Goal: Task Accomplishment & Management: Manage account settings

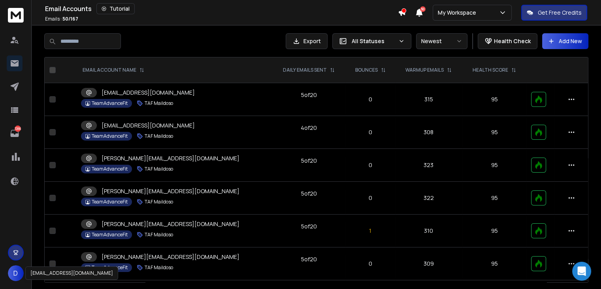
click at [21, 270] on span "D" at bounding box center [16, 273] width 16 height 16
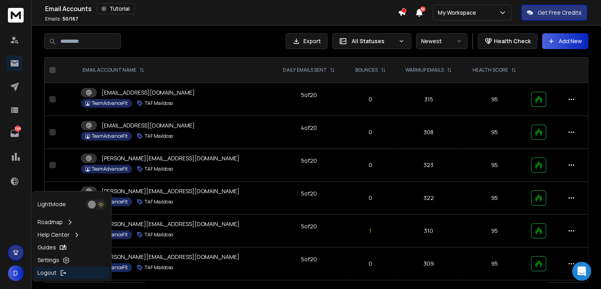
click at [39, 274] on p "Logout" at bounding box center [47, 272] width 19 height 8
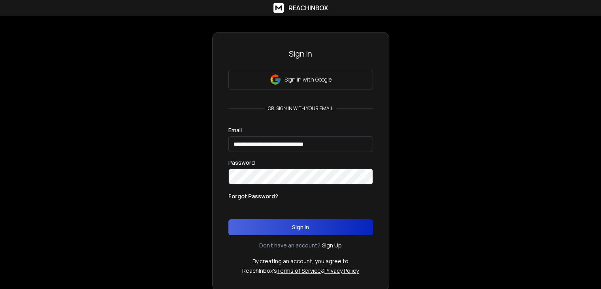
click at [266, 143] on input "**********" at bounding box center [301, 144] width 145 height 16
type input "**********"
click at [313, 227] on button "Sign In" at bounding box center [301, 227] width 145 height 16
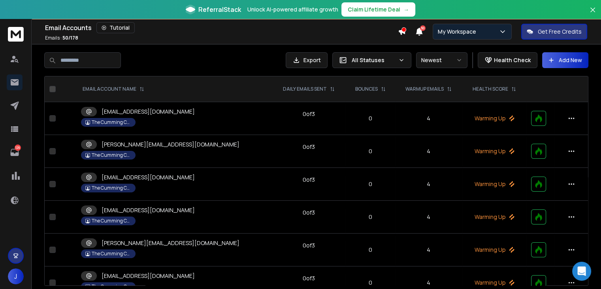
click at [457, 31] on p "My Workspace" at bounding box center [459, 32] width 42 height 8
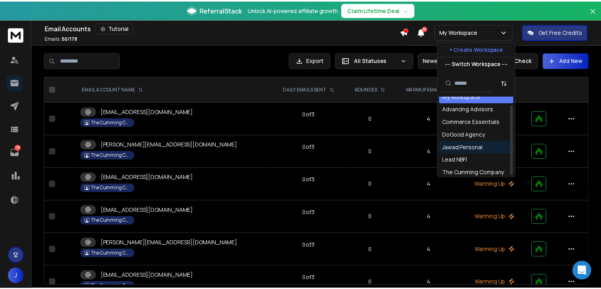
scroll to position [9, 0]
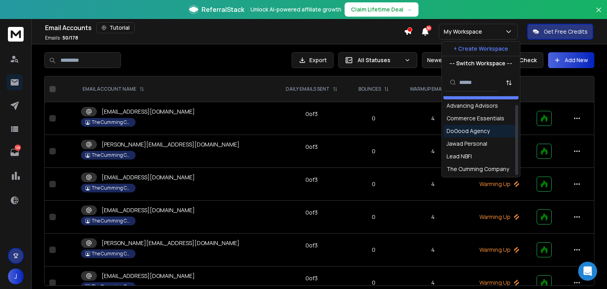
click at [475, 129] on div "DoGood Agency" at bounding box center [468, 131] width 43 height 8
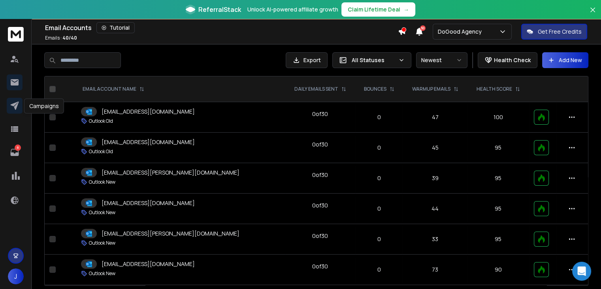
click at [11, 105] on icon at bounding box center [14, 106] width 8 height 8
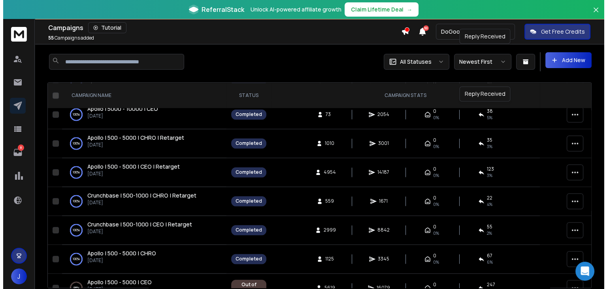
scroll to position [1409, 0]
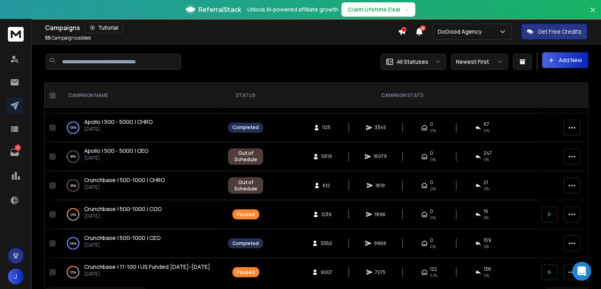
click at [142, 229] on td "100 % Crunchbase | 500-1000 | CEO 10 months ago" at bounding box center [141, 243] width 164 height 29
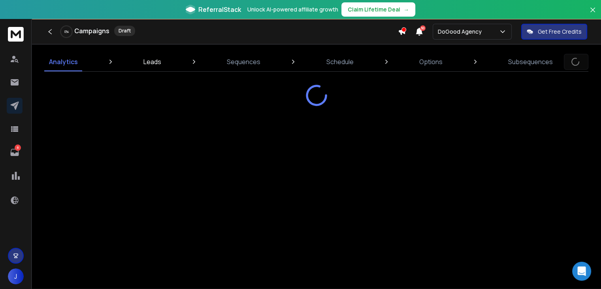
click at [160, 59] on p "Leads" at bounding box center [153, 61] width 18 height 9
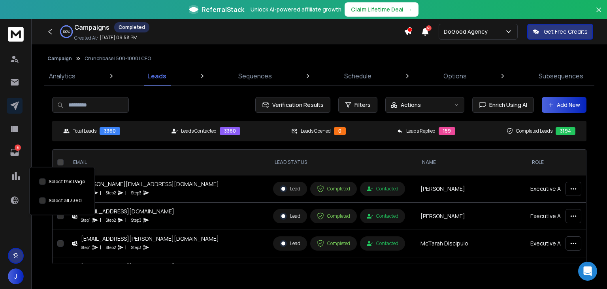
click at [41, 200] on button "Select this Page" at bounding box center [42, 200] width 6 height 6
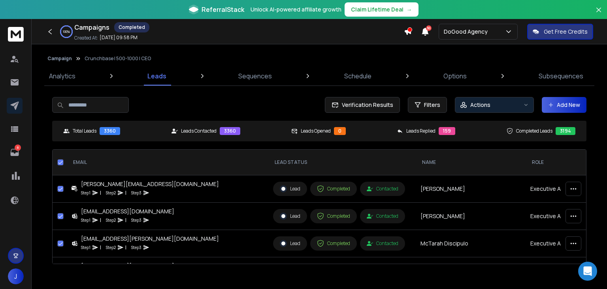
click at [480, 108] on p "Actions" at bounding box center [480, 105] width 20 height 8
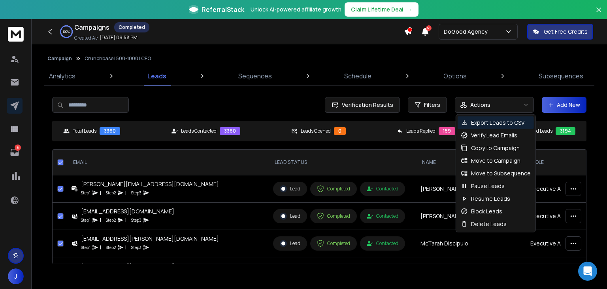
click at [476, 121] on p "Export Leads to CSV" at bounding box center [497, 123] width 53 height 8
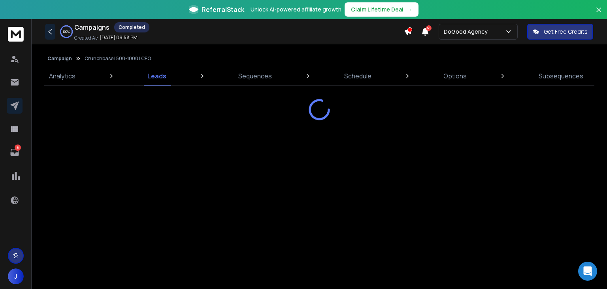
click at [49, 34] on icon at bounding box center [50, 31] width 7 height 7
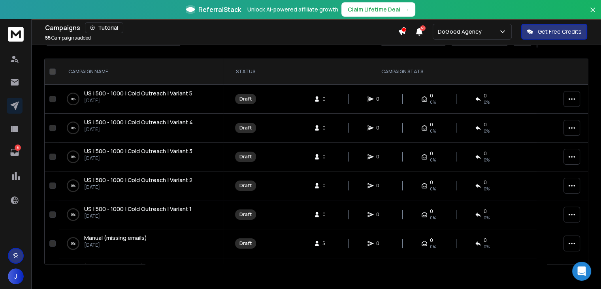
scroll to position [24, 0]
click at [598, 93] on div "Campaigns 55 Campaigns Added All Statuses Newest First Add New CAMPAIGN NAME ST…" at bounding box center [317, 173] width 570 height 304
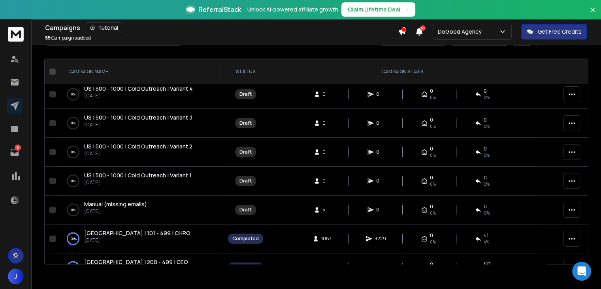
scroll to position [0, 0]
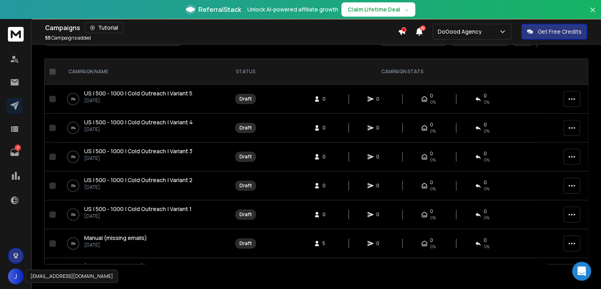
click at [9, 278] on span "J" at bounding box center [16, 276] width 16 height 16
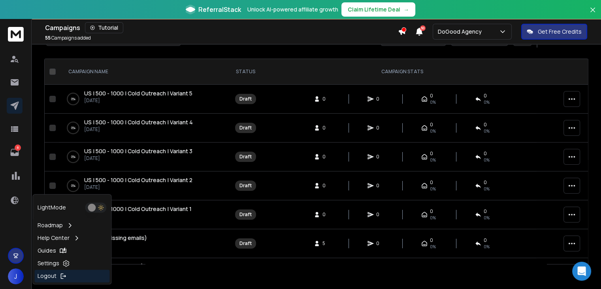
click at [64, 271] on div "Logout" at bounding box center [71, 275] width 75 height 13
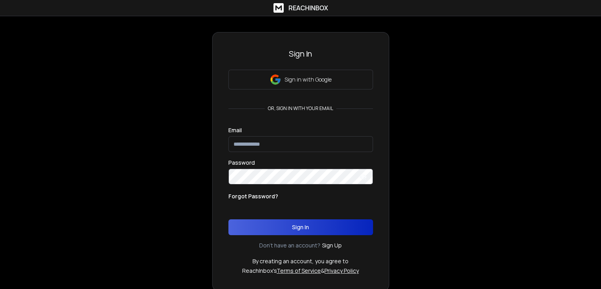
type input "**********"
click at [307, 223] on button "Sign In" at bounding box center [301, 227] width 145 height 16
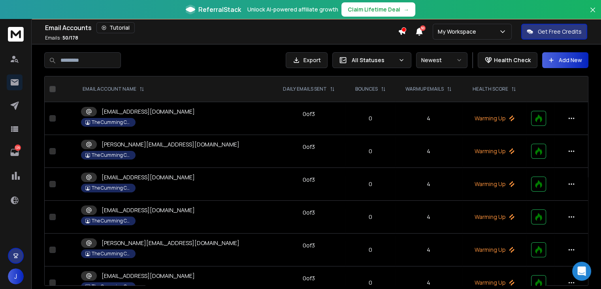
click at [221, 49] on div "Export All Statuses Newest Health Check Add New EMAIL ACCOUNT NAME DAILY EMAILS…" at bounding box center [317, 168] width 570 height 249
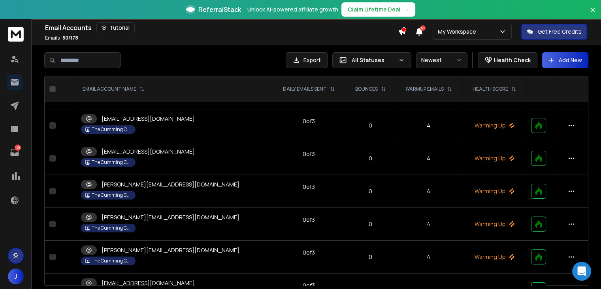
scroll to position [198, 0]
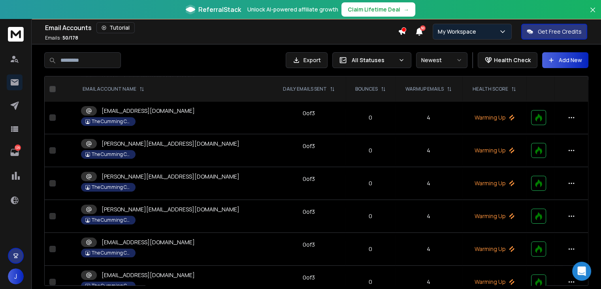
click at [489, 33] on div "My Workspace" at bounding box center [472, 32] width 69 height 8
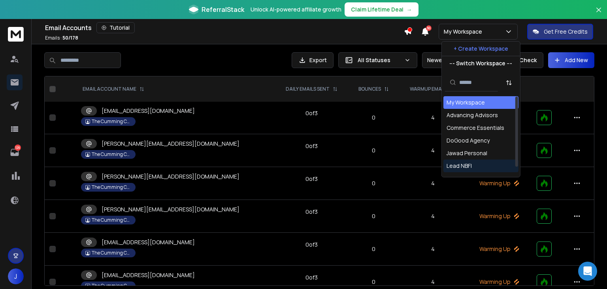
click at [461, 164] on div "Lead NBFI" at bounding box center [459, 166] width 25 height 8
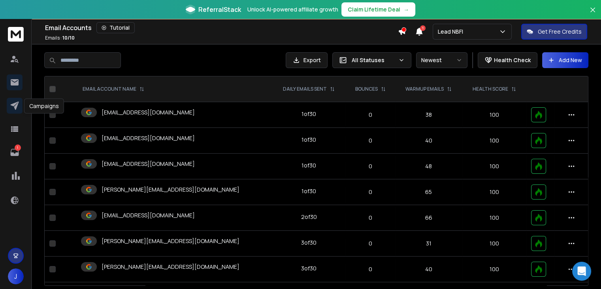
click at [10, 105] on icon at bounding box center [14, 106] width 8 height 8
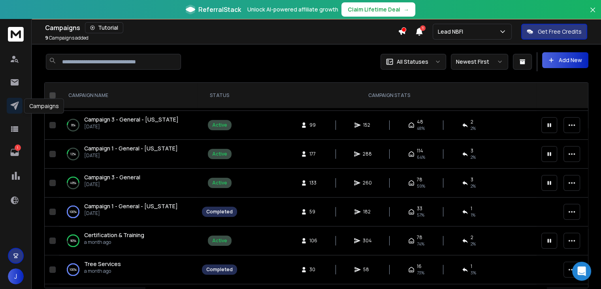
scroll to position [79, 0]
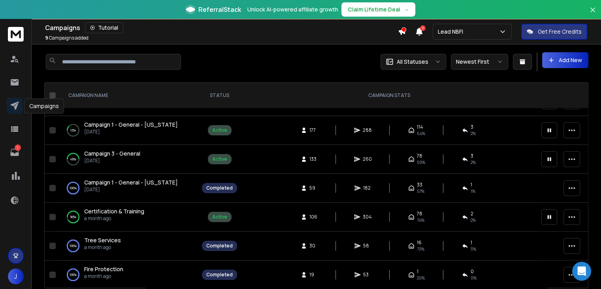
click at [568, 159] on icon "button" at bounding box center [572, 159] width 8 height 8
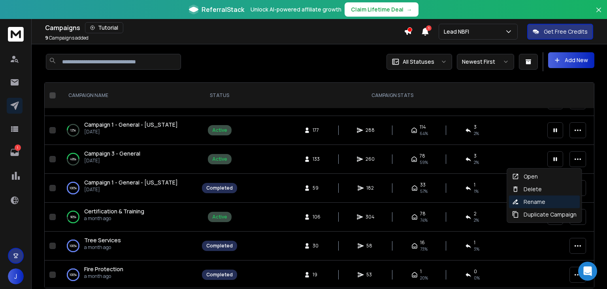
click at [534, 200] on div "Rename" at bounding box center [529, 202] width 34 height 8
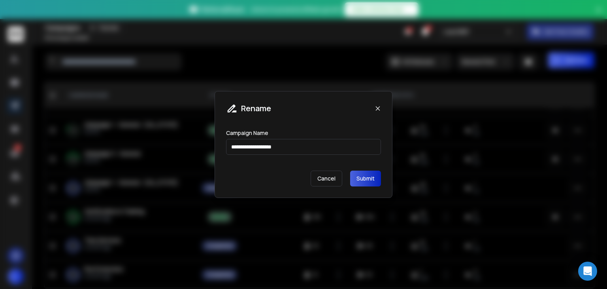
click at [306, 152] on input "**********" at bounding box center [303, 147] width 155 height 16
type input "**********"
click at [361, 176] on button "Submit" at bounding box center [365, 178] width 31 height 16
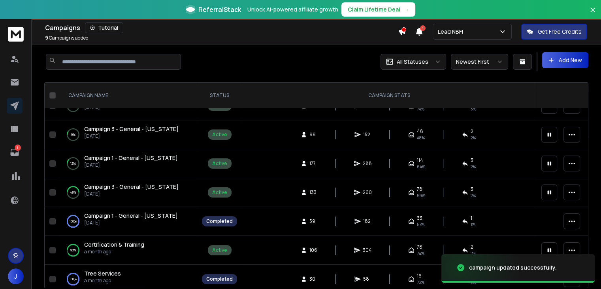
scroll to position [0, 0]
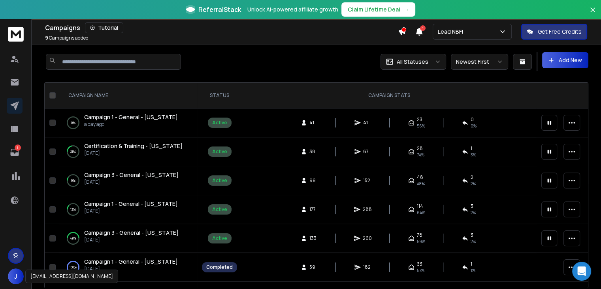
click at [20, 281] on span "J" at bounding box center [16, 276] width 16 height 16
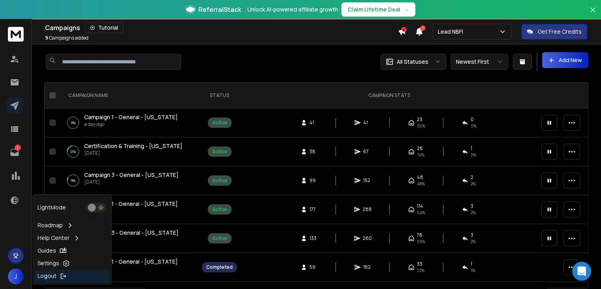
click at [57, 274] on div "Logout" at bounding box center [71, 275] width 75 height 13
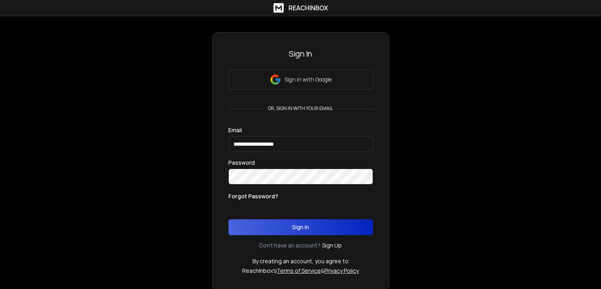
click at [260, 143] on input "**********" at bounding box center [301, 144] width 145 height 16
type input "**********"
click at [301, 229] on button "Sign In" at bounding box center [301, 227] width 145 height 16
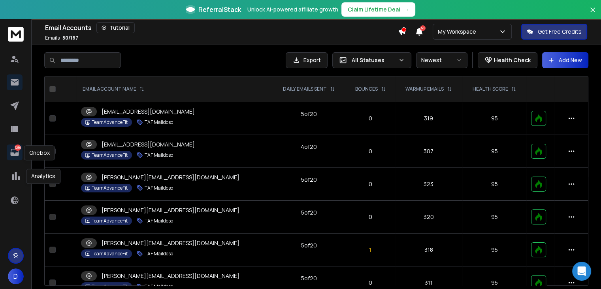
click at [19, 155] on link "7266" at bounding box center [15, 152] width 16 height 16
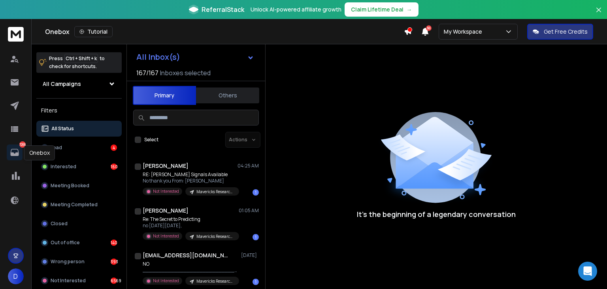
click at [232, 96] on button "Others" at bounding box center [227, 95] width 63 height 17
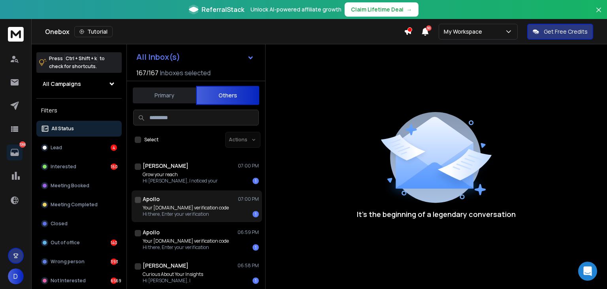
click at [211, 207] on div "Your [DOMAIN_NAME] verification code Hi there, Enter your verification 1" at bounding box center [201, 210] width 116 height 13
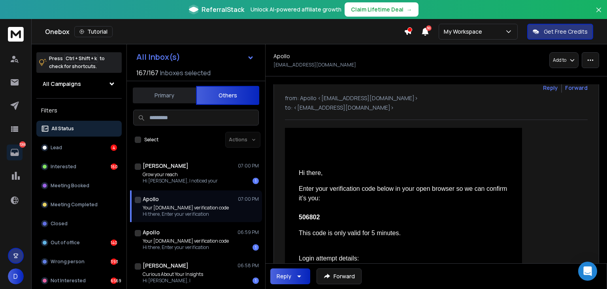
scroll to position [119, 0]
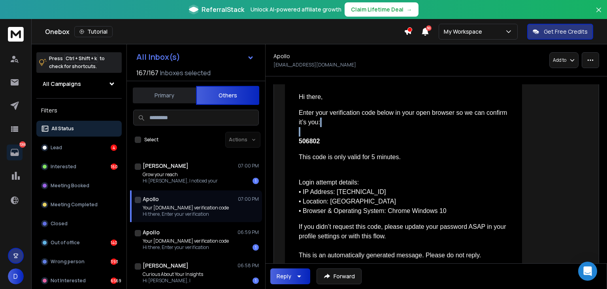
drag, startPoint x: 321, startPoint y: 136, endPoint x: 309, endPoint y: 138, distance: 12.0
click at [296, 143] on td "Hi there, Enter your verification code below in your open browser so we can con…" at bounding box center [403, 186] width 237 height 189
click at [330, 139] on p "Enter your verification code below in your open browser so we can confirm it’s …" at bounding box center [404, 127] width 210 height 38
copy strong "506802"
drag, startPoint x: 325, startPoint y: 141, endPoint x: 353, endPoint y: 179, distance: 47.4
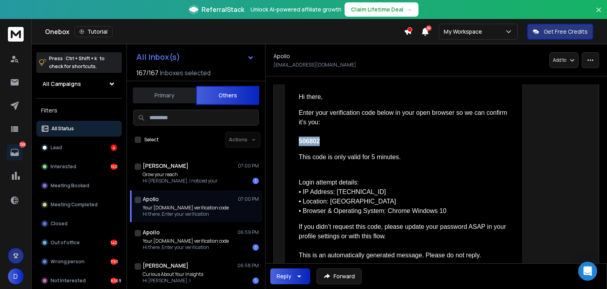
click at [299, 143] on p "Enter your verification code below in your open browser so we can confirm it’s …" at bounding box center [404, 127] width 210 height 38
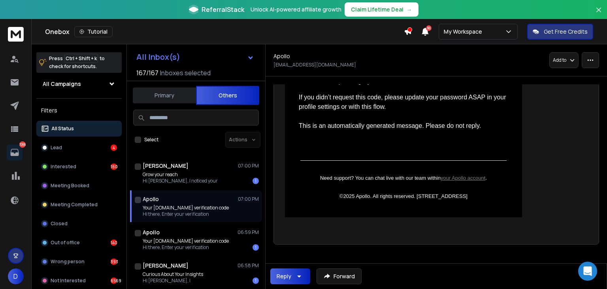
click at [9, 281] on button "D" at bounding box center [16, 276] width 16 height 16
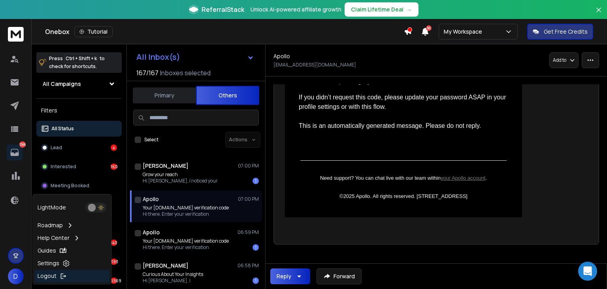
click at [60, 272] on icon at bounding box center [63, 275] width 7 height 7
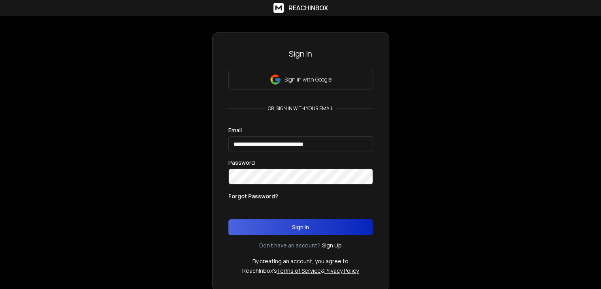
type input "**********"
click at [300, 230] on button "Sign In" at bounding box center [301, 227] width 145 height 16
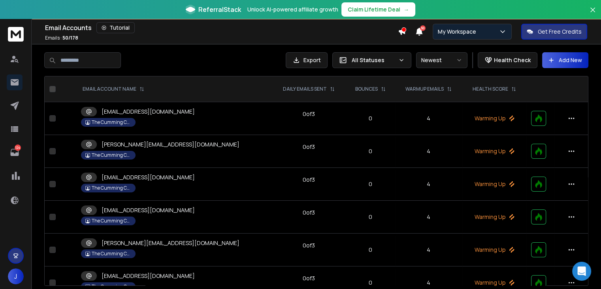
click at [478, 30] on p "My Workspace" at bounding box center [459, 32] width 42 height 8
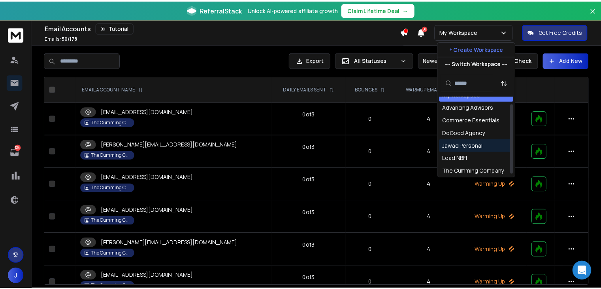
scroll to position [9, 0]
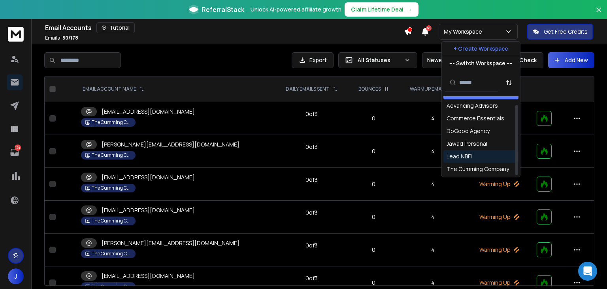
click at [487, 151] on div "My Workspace Advancing Advisors Commerce Essentials DoGood Agency Jawad Persona…" at bounding box center [481, 126] width 75 height 79
click at [487, 152] on div "Lead NBFI" at bounding box center [481, 156] width 75 height 13
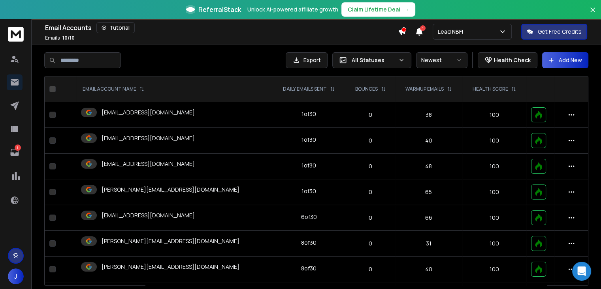
click at [595, 11] on icon "Close banner" at bounding box center [593, 10] width 5 height 5
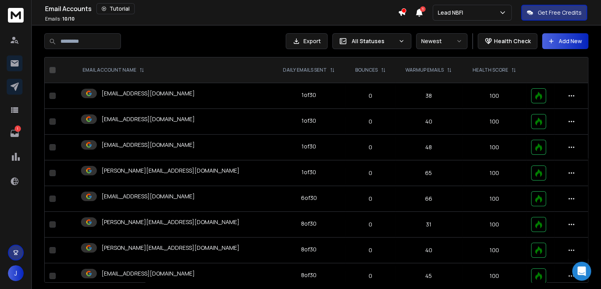
click at [13, 94] on div at bounding box center [16, 88] width 18 height 19
click at [13, 94] on link at bounding box center [15, 87] width 16 height 16
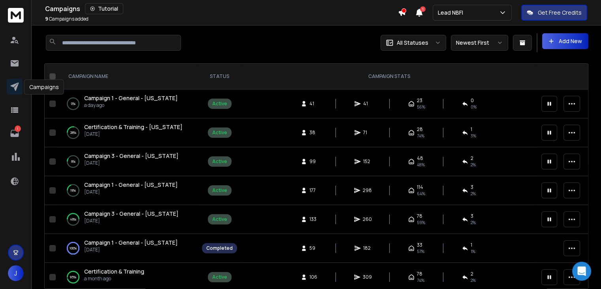
click at [568, 102] on icon "button" at bounding box center [572, 104] width 8 height 8
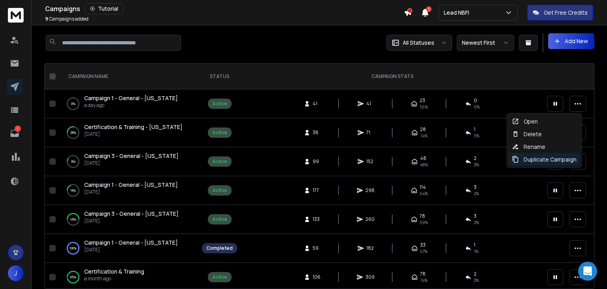
click at [551, 160] on div "Duplicate Campaign" at bounding box center [544, 159] width 65 height 8
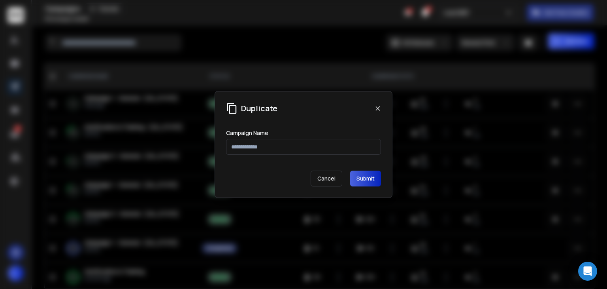
click at [293, 152] on input "text" at bounding box center [303, 147] width 155 height 16
drag, startPoint x: 341, startPoint y: 149, endPoint x: 215, endPoint y: 153, distance: 126.6
click at [215, 153] on div "**********" at bounding box center [304, 144] width 178 height 107
type input "**********"
click at [372, 182] on button "Submit" at bounding box center [365, 178] width 31 height 16
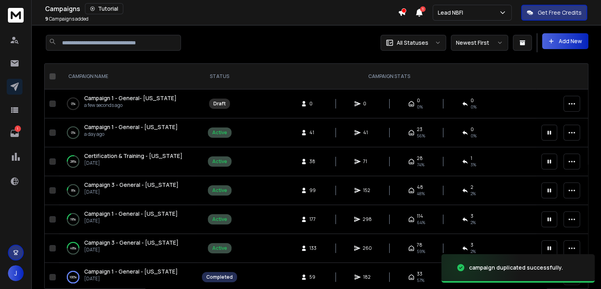
click at [564, 102] on button "button" at bounding box center [572, 104] width 17 height 16
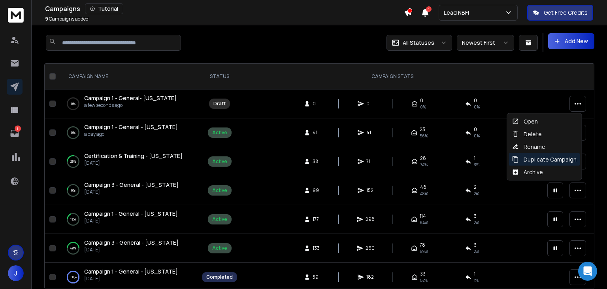
click at [555, 158] on div "Duplicate Campaign" at bounding box center [544, 159] width 65 height 8
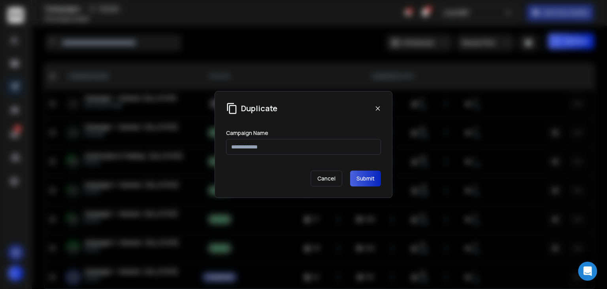
click at [289, 149] on input "text" at bounding box center [303, 147] width 155 height 16
paste input "**********"
click at [292, 148] on input "**********" at bounding box center [303, 147] width 155 height 16
click at [297, 146] on input "**********" at bounding box center [303, 147] width 155 height 16
type input "**********"
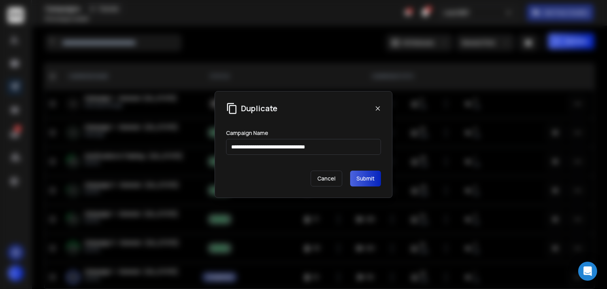
click at [359, 175] on button "Submit" at bounding box center [365, 178] width 31 height 16
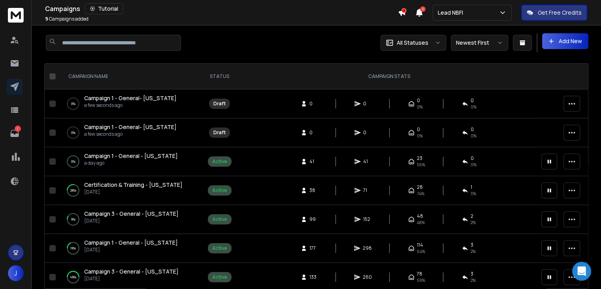
click at [162, 100] on span "Campaign 1 - General- [US_STATE]" at bounding box center [130, 98] width 93 height 8
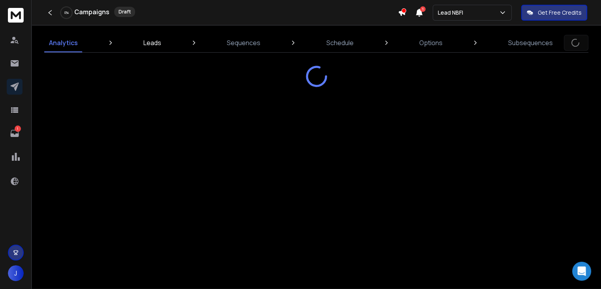
click at [147, 49] on link "Leads" at bounding box center [152, 42] width 27 height 19
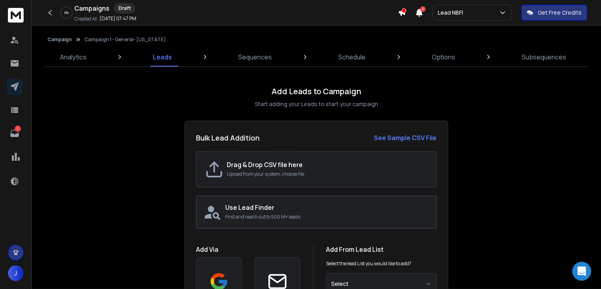
click at [264, 162] on h2 "Drag & Drop CSV file here" at bounding box center [327, 164] width 201 height 9
type input "**********"
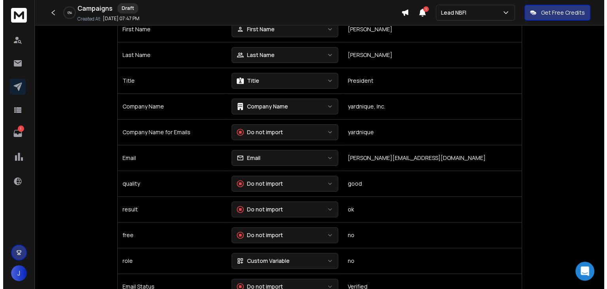
scroll to position [198, 0]
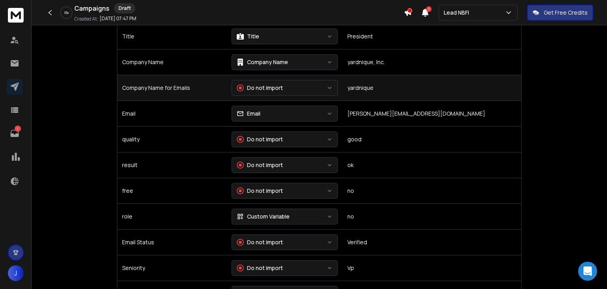
click at [311, 82] on button "Do not import" at bounding box center [285, 88] width 107 height 16
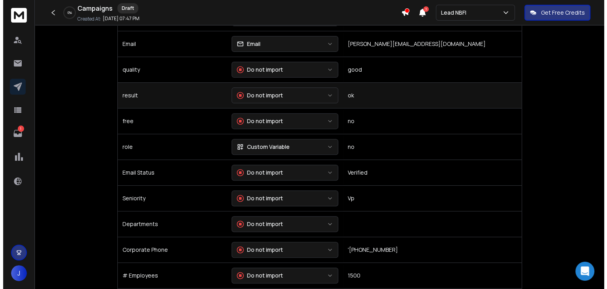
scroll to position [316, 0]
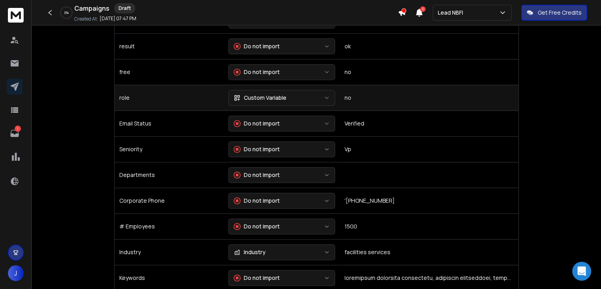
click at [292, 93] on button "Custom Variable" at bounding box center [282, 98] width 107 height 16
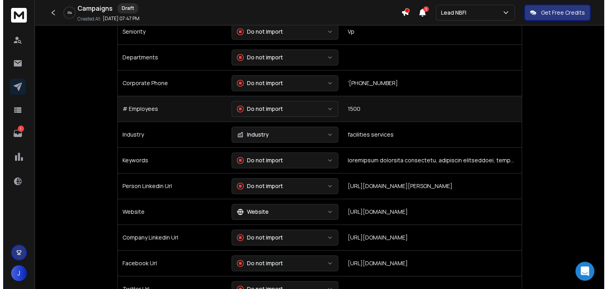
scroll to position [395, 0]
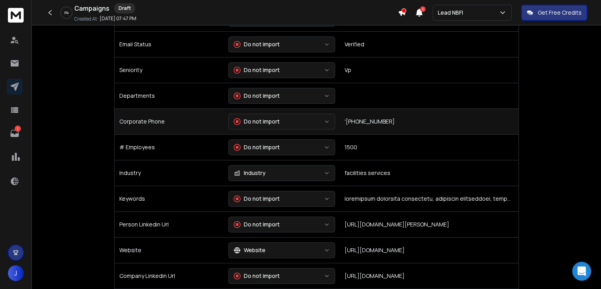
click at [284, 117] on button "Do not import" at bounding box center [282, 121] width 107 height 16
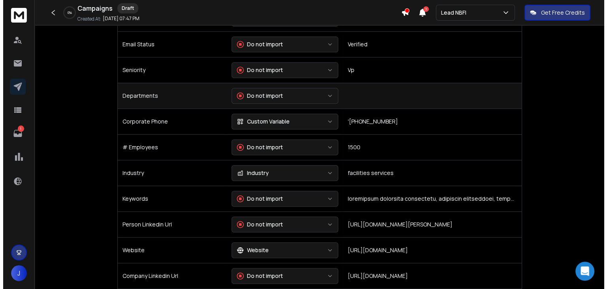
scroll to position [474, 0]
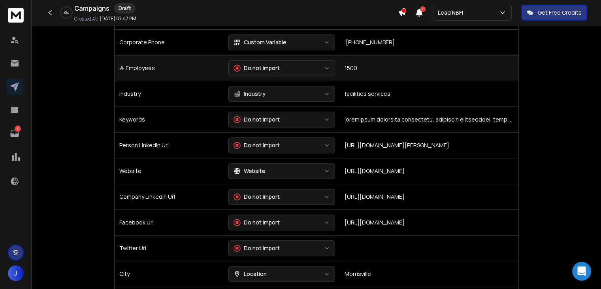
click at [281, 71] on button "Do not import" at bounding box center [282, 68] width 107 height 16
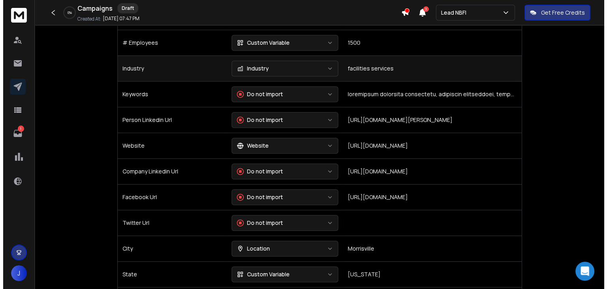
scroll to position [553, 0]
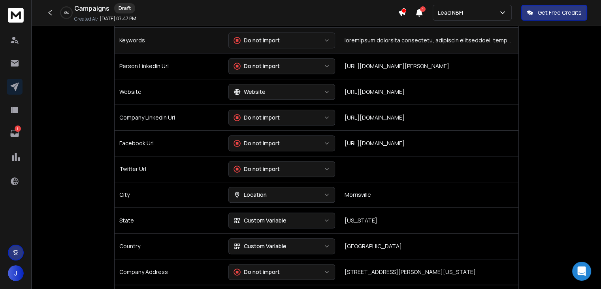
click at [281, 46] on button "Do not import" at bounding box center [282, 40] width 107 height 16
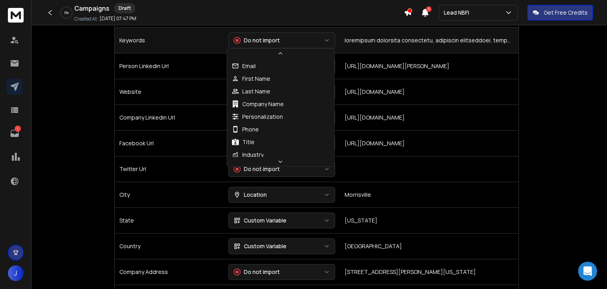
scroll to position [79, 0]
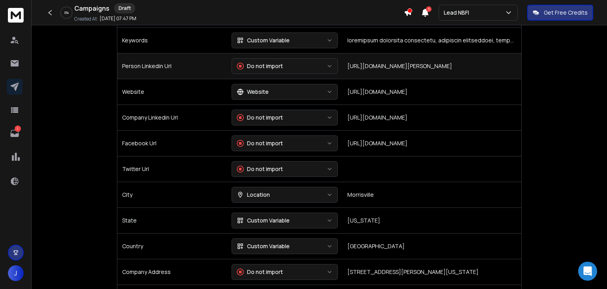
click at [278, 59] on button "Do not import" at bounding box center [285, 66] width 107 height 16
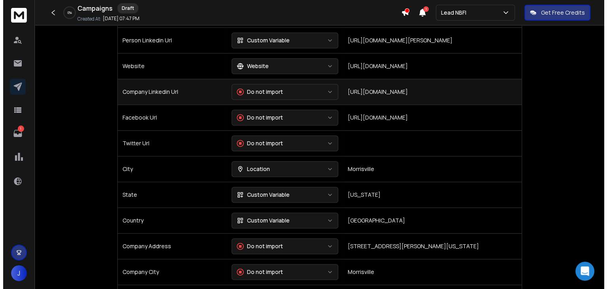
scroll to position [593, 0]
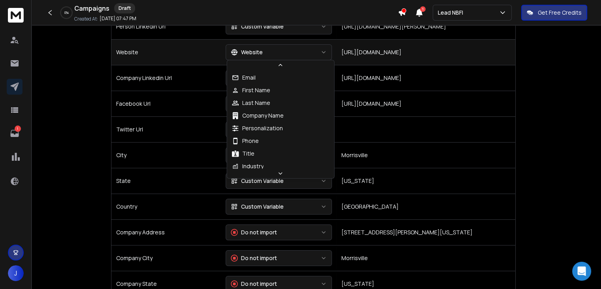
click at [288, 49] on button "Website" at bounding box center [279, 52] width 107 height 16
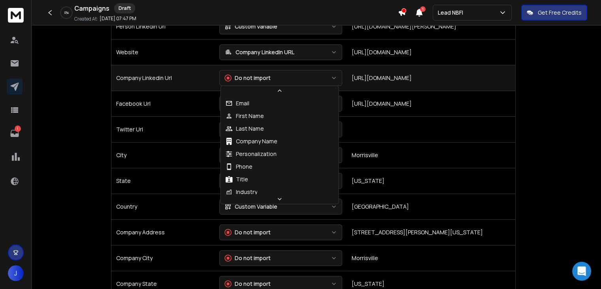
click at [285, 78] on button "Do not import" at bounding box center [280, 78] width 123 height 16
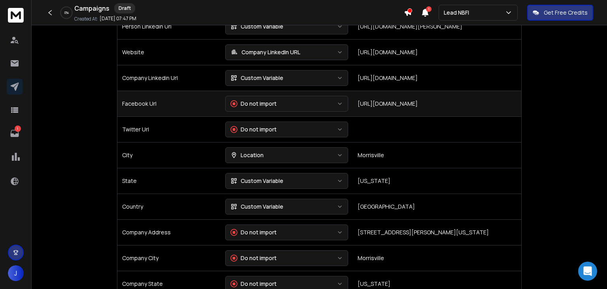
click at [282, 99] on button "Do not import" at bounding box center [286, 104] width 123 height 16
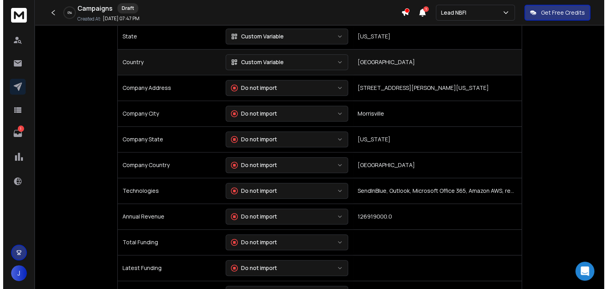
scroll to position [751, 0]
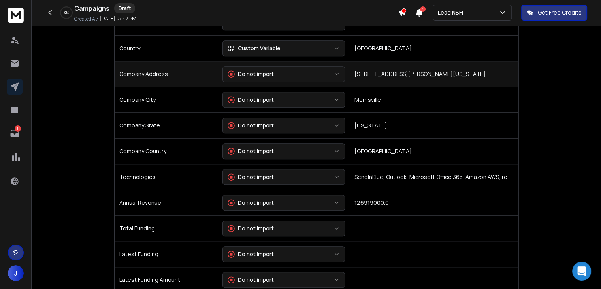
click at [283, 76] on button "Do not import" at bounding box center [284, 74] width 123 height 16
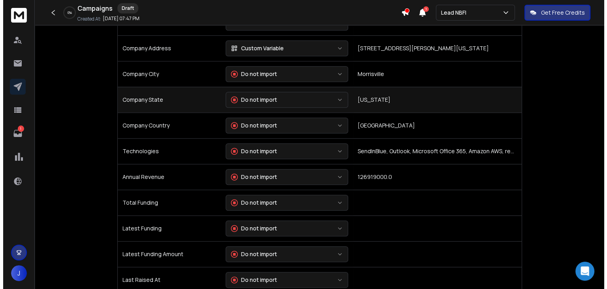
scroll to position [791, 0]
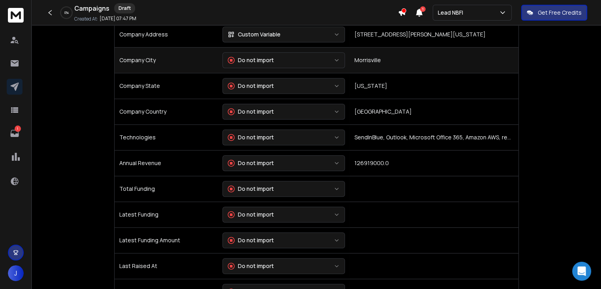
click at [292, 62] on button "Do not import" at bounding box center [284, 60] width 123 height 16
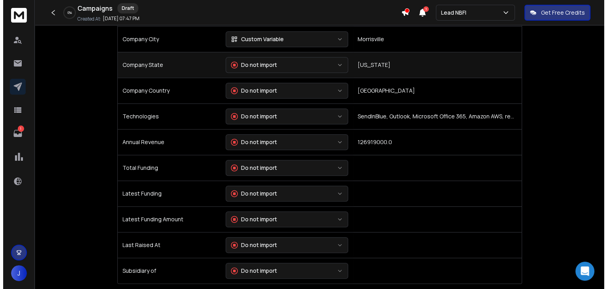
scroll to position [830, 0]
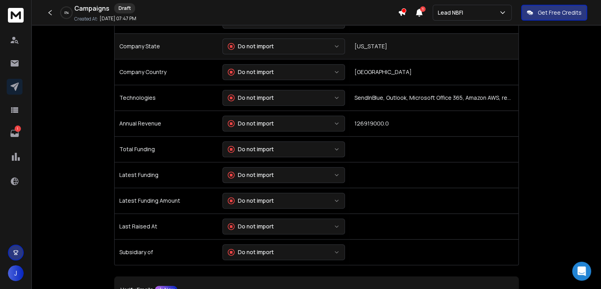
click at [277, 47] on button "Do not import" at bounding box center [284, 46] width 123 height 16
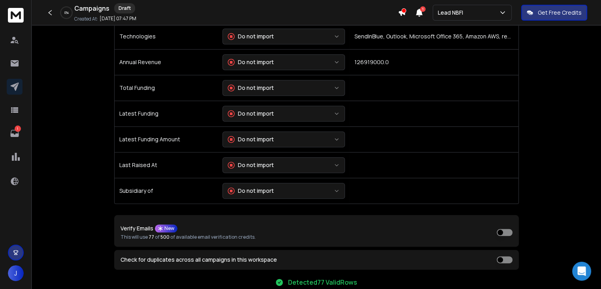
scroll to position [0, 0]
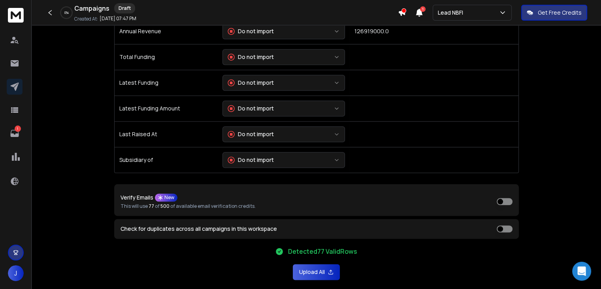
click at [506, 225] on button "Check for duplicates across all campaigns in this workspace" at bounding box center [505, 228] width 16 height 7
click at [311, 264] on button "Upload All" at bounding box center [316, 272] width 47 height 16
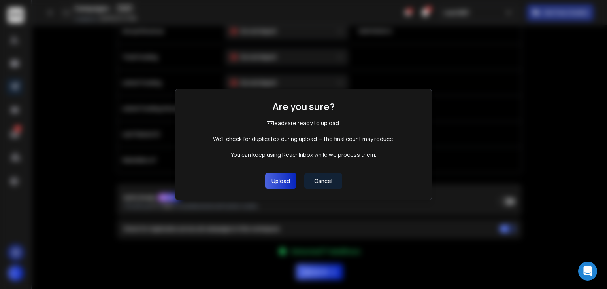
click at [286, 178] on button "Upload" at bounding box center [280, 181] width 31 height 16
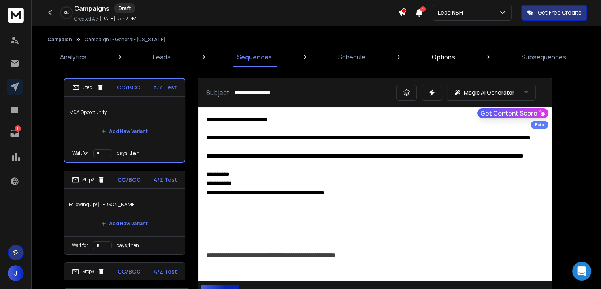
click at [445, 62] on link "Options" at bounding box center [443, 56] width 33 height 19
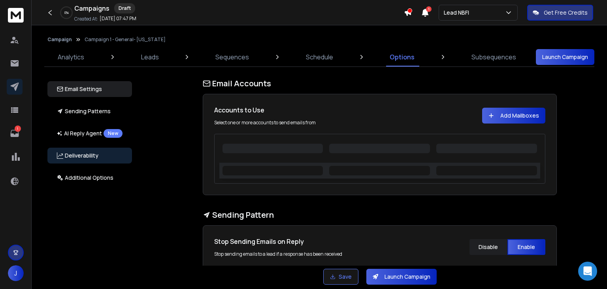
click at [96, 155] on p "Deliverability" at bounding box center [78, 155] width 42 height 8
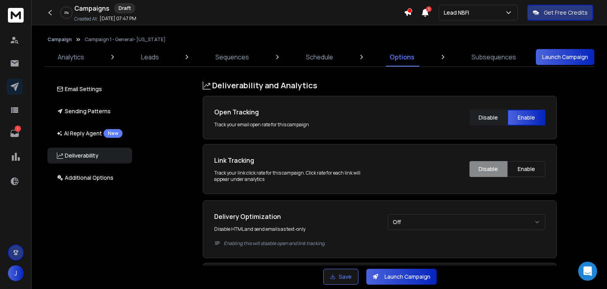
click at [487, 124] on div "Open Tracking Track your email open rate for this campaign Disable Enable" at bounding box center [379, 117] width 331 height 21
click at [488, 121] on button "Disable" at bounding box center [489, 118] width 38 height 16
click at [349, 273] on button "Save" at bounding box center [340, 276] width 35 height 16
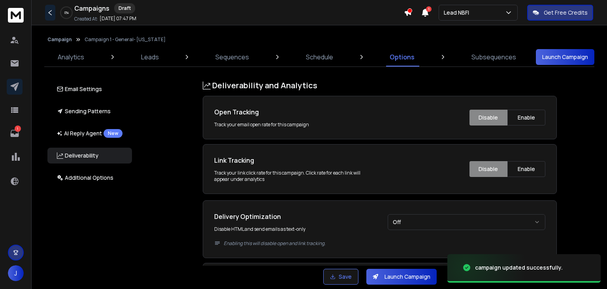
click at [54, 10] on button at bounding box center [50, 13] width 10 height 16
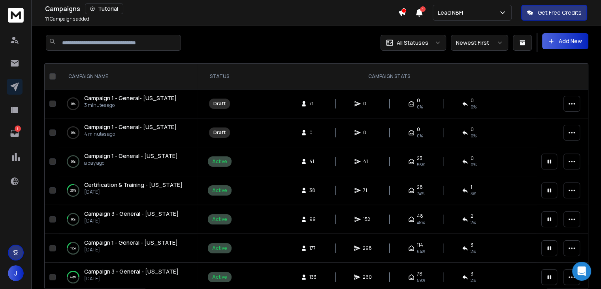
click at [149, 189] on p "[DATE]" at bounding box center [133, 192] width 98 height 6
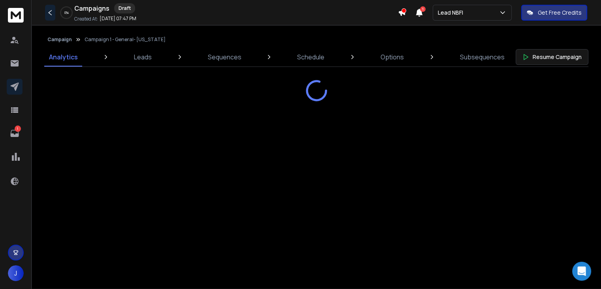
click at [54, 11] on button at bounding box center [50, 13] width 10 height 16
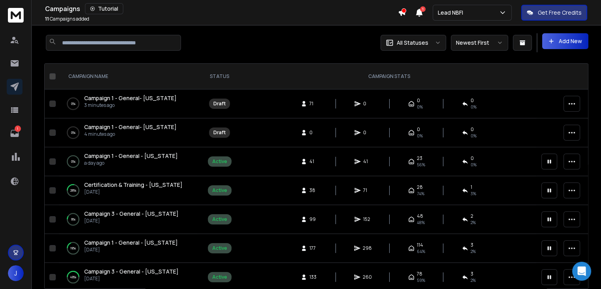
click at [115, 136] on p "4 minutes ago" at bounding box center [130, 134] width 93 height 6
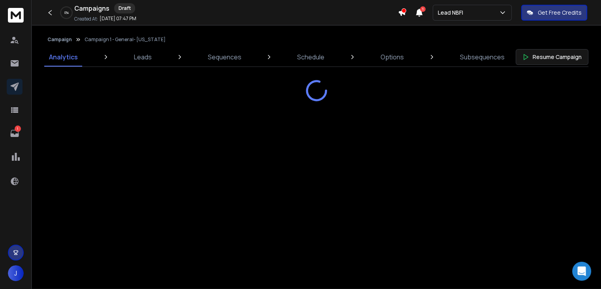
click at [402, 67] on div "Campaign Campaign 1 - General- North Carolina Analytics Leads Sequences Schedul…" at bounding box center [316, 201] width 544 height 336
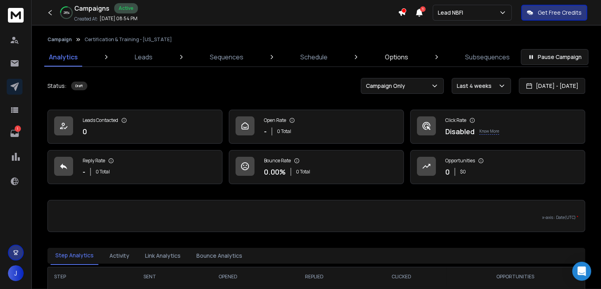
click at [399, 64] on link "Options" at bounding box center [396, 56] width 33 height 19
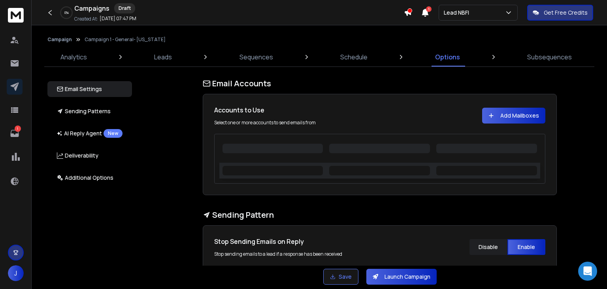
click at [100, 164] on div "Email Settings Sending Patterns AI Reply Agent New Deliverability Additional Op…" at bounding box center [89, 133] width 85 height 104
click at [102, 158] on button "Deliverability" at bounding box center [89, 155] width 85 height 16
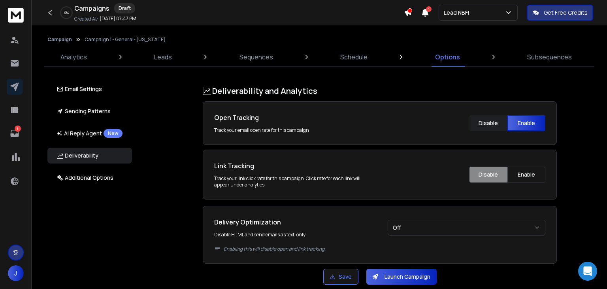
scroll to position [755, 0]
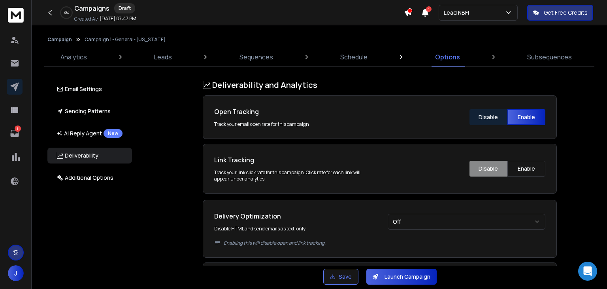
click at [483, 118] on button "Disable" at bounding box center [489, 117] width 38 height 16
click at [345, 274] on button "Save" at bounding box center [340, 276] width 35 height 16
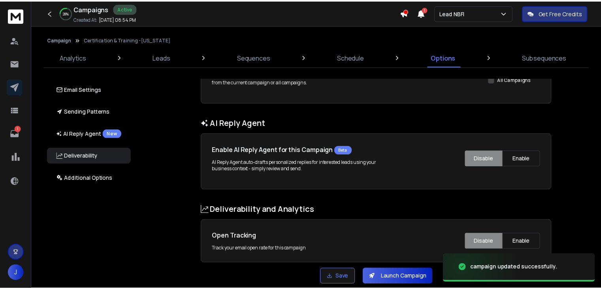
scroll to position [880, 0]
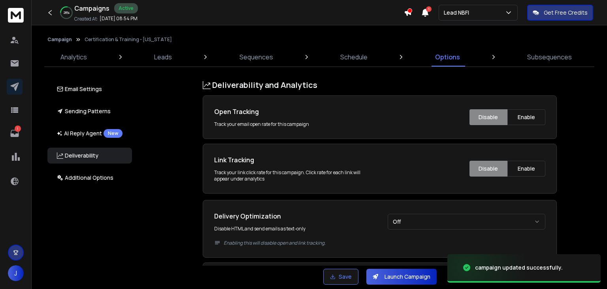
click at [42, 8] on div "28 % Campaigns Active Created At: Oct 06, 2025, 08:54 PM 1 Lead NBFI Get Free C…" at bounding box center [303, 12] width 607 height 25
click at [49, 8] on button at bounding box center [50, 13] width 10 height 16
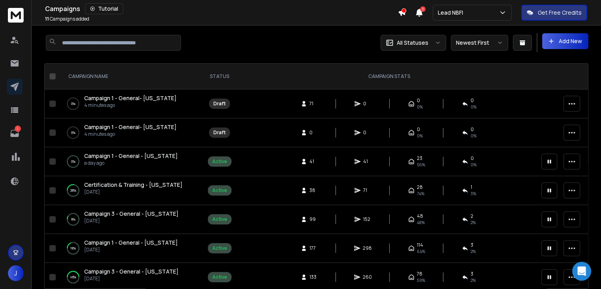
click at [164, 133] on p "4 minutes ago" at bounding box center [130, 134] width 93 height 6
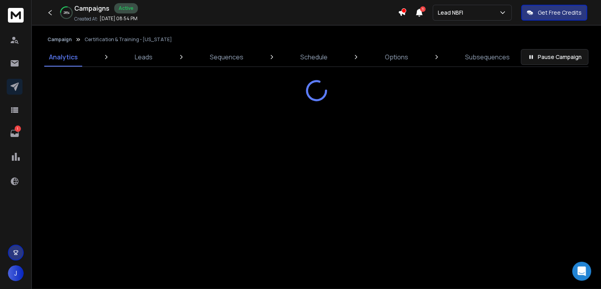
click at [145, 58] on p "Leads" at bounding box center [144, 56] width 18 height 9
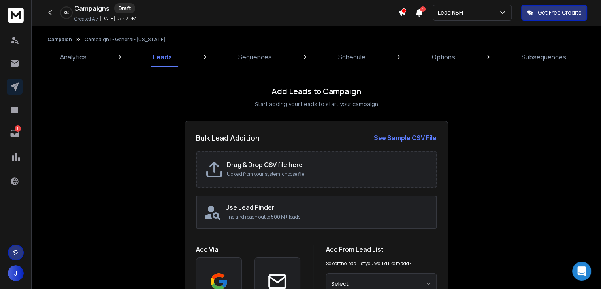
click at [245, 165] on h2 "Drag & Drop CSV file here" at bounding box center [327, 164] width 201 height 9
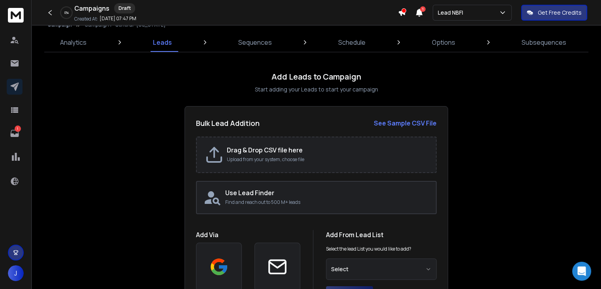
type input "**********"
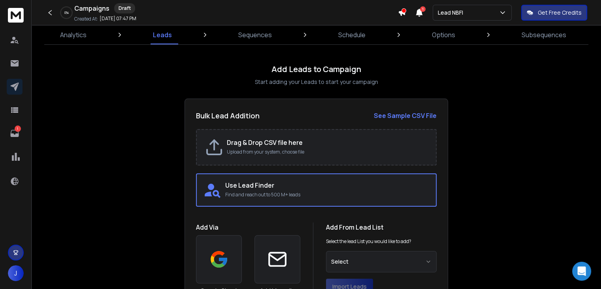
scroll to position [51, 0]
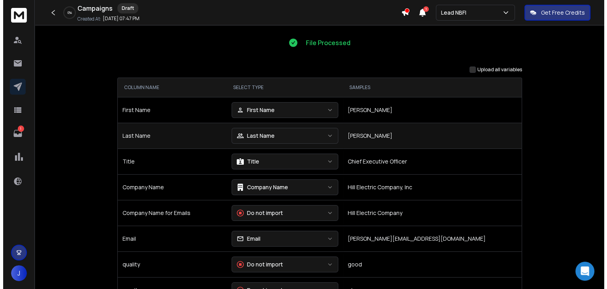
scroll to position [158, 0]
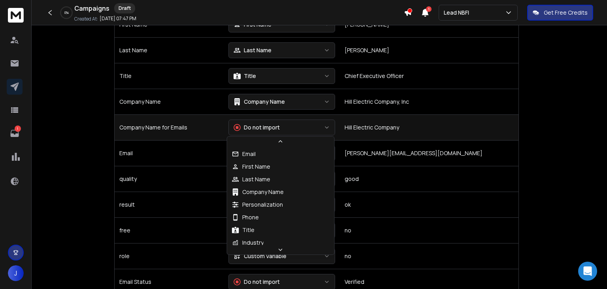
click at [303, 121] on button "Do not import" at bounding box center [282, 127] width 107 height 16
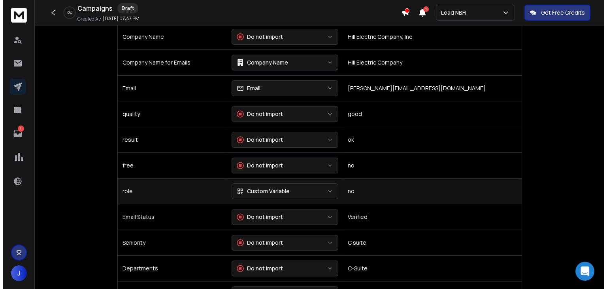
scroll to position [277, 0]
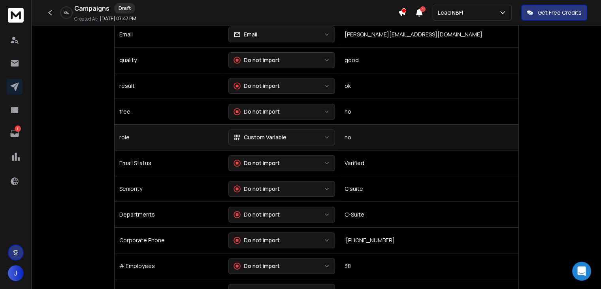
click at [293, 132] on button "Custom Variable" at bounding box center [282, 137] width 107 height 16
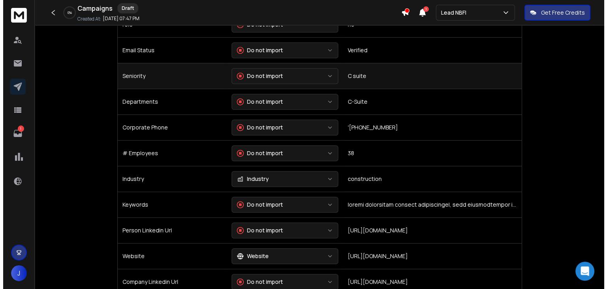
scroll to position [395, 0]
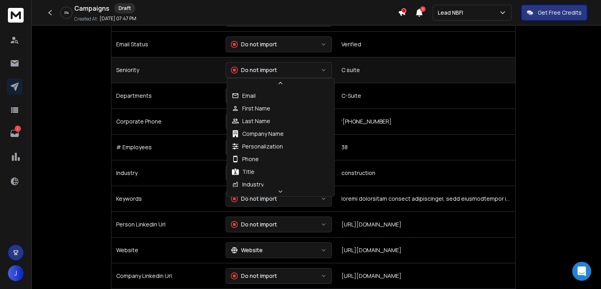
click at [252, 70] on div "Do not import" at bounding box center [254, 70] width 46 height 8
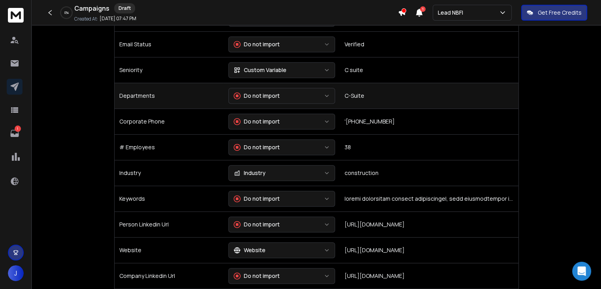
click at [267, 88] on button "Do not import" at bounding box center [282, 96] width 107 height 16
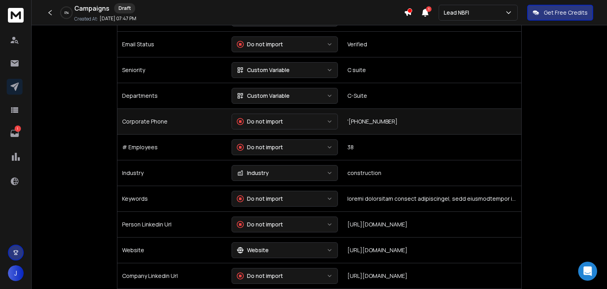
click at [283, 117] on button "Do not import" at bounding box center [285, 121] width 107 height 16
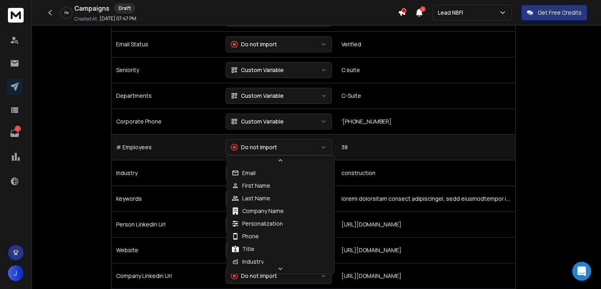
click at [268, 139] on button "Do not import" at bounding box center [279, 147] width 107 height 16
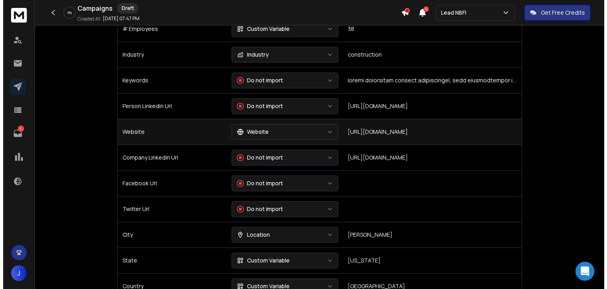
scroll to position [514, 0]
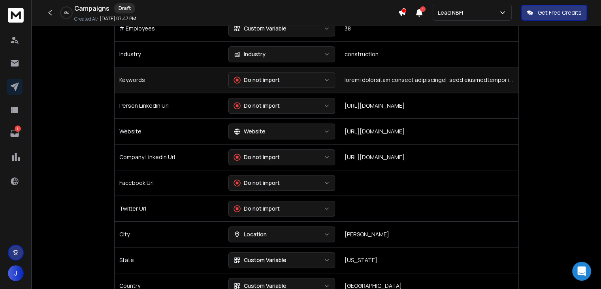
click at [272, 78] on div "Do not import" at bounding box center [257, 80] width 46 height 8
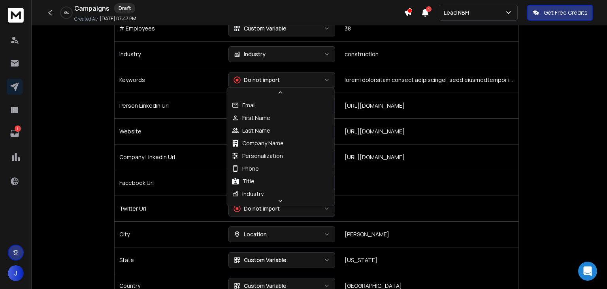
scroll to position [79, 0]
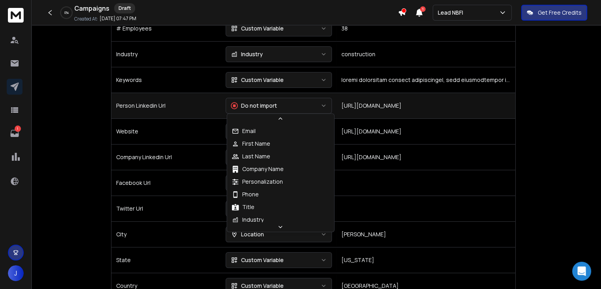
click at [261, 110] on button "Do not import" at bounding box center [279, 106] width 107 height 16
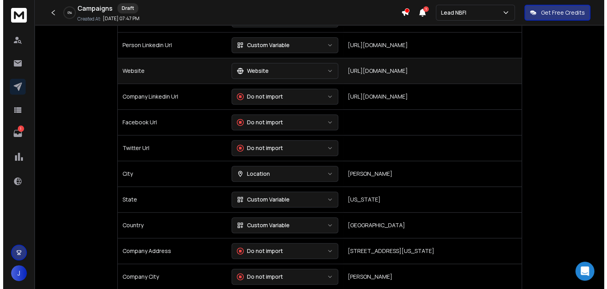
scroll to position [593, 0]
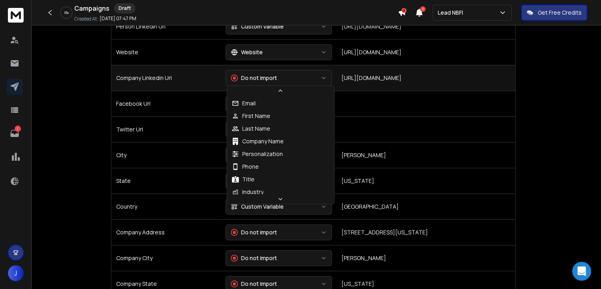
click at [258, 79] on div "Do not import" at bounding box center [254, 78] width 46 height 8
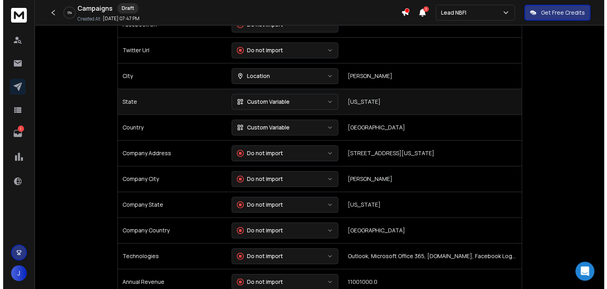
scroll to position [751, 0]
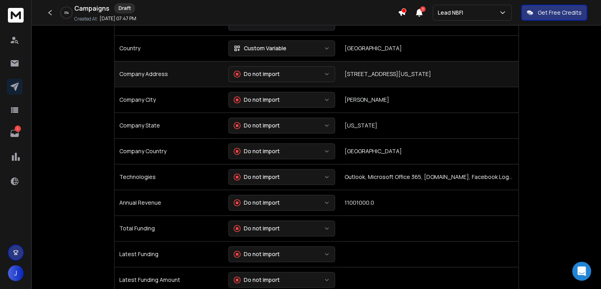
click at [283, 68] on button "Do not import" at bounding box center [282, 74] width 107 height 16
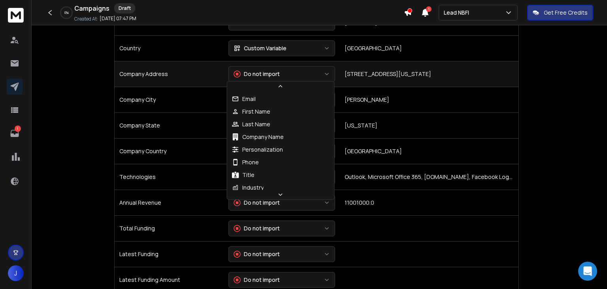
scroll to position [79, 0]
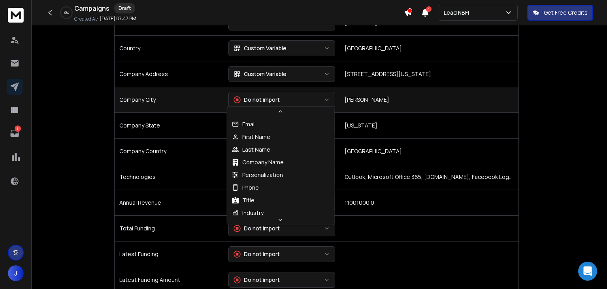
click at [276, 96] on div "Do not import" at bounding box center [257, 100] width 46 height 8
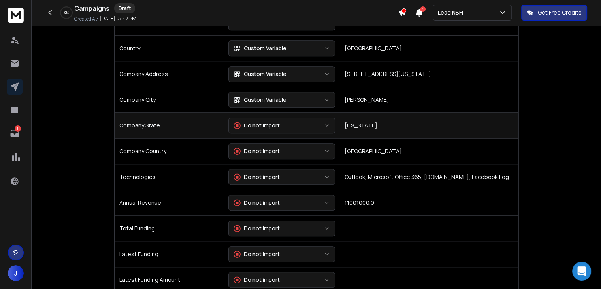
click at [278, 120] on button "Do not import" at bounding box center [282, 125] width 107 height 16
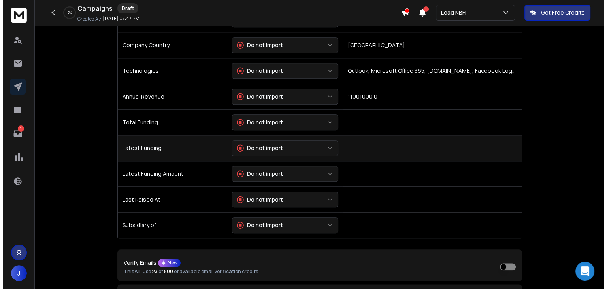
scroll to position [870, 0]
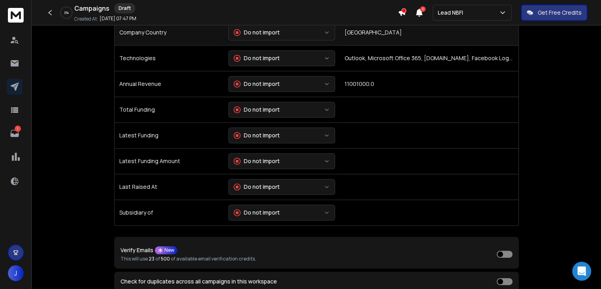
click at [264, 32] on div "Do not import" at bounding box center [257, 32] width 46 height 8
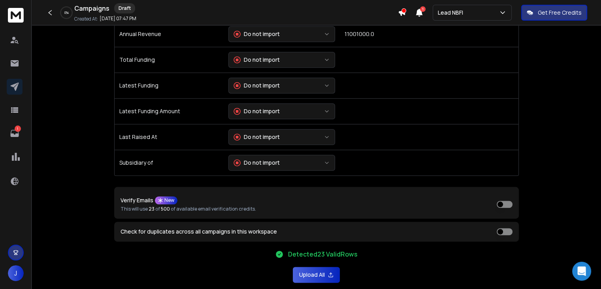
scroll to position [922, 0]
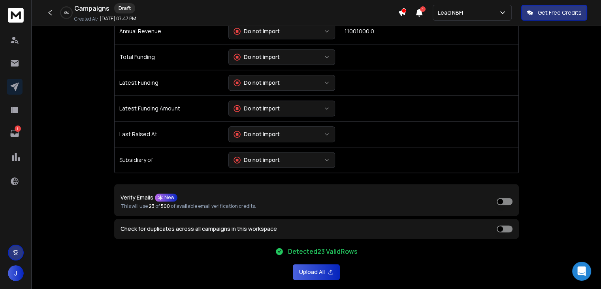
click at [510, 225] on button "Check for duplicates across all campaigns in this workspace" at bounding box center [505, 228] width 16 height 7
drag, startPoint x: 329, startPoint y: 266, endPoint x: 342, endPoint y: 274, distance: 15.1
click at [340, 273] on div "Upload All" at bounding box center [316, 272] width 405 height 16
click at [317, 268] on button "Upload All" at bounding box center [316, 272] width 47 height 16
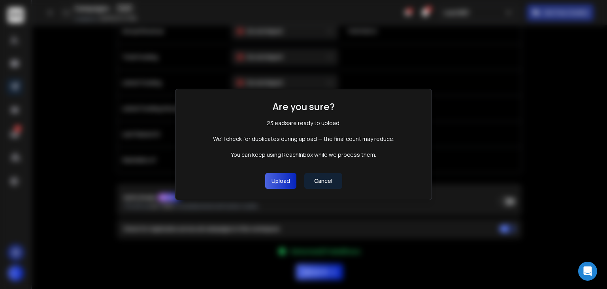
click at [287, 179] on button "Upload" at bounding box center [280, 181] width 31 height 16
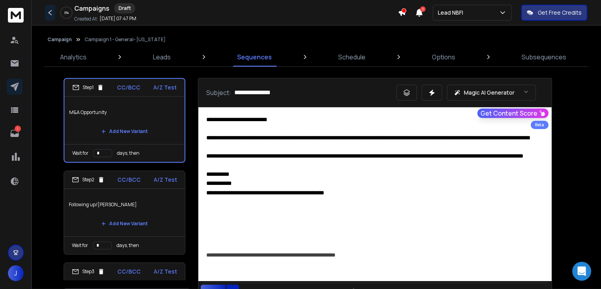
click at [47, 16] on icon at bounding box center [50, 12] width 7 height 7
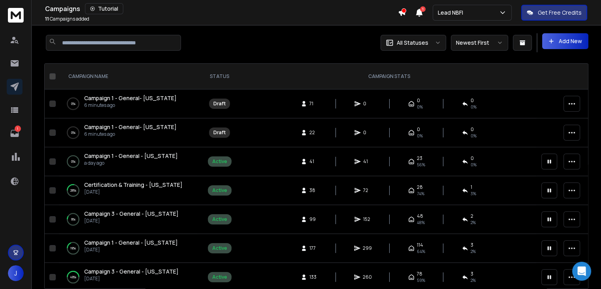
click at [164, 125] on span "Campaign 1 - General- [US_STATE]" at bounding box center [130, 127] width 93 height 8
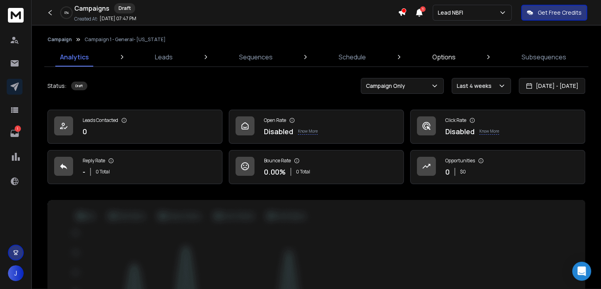
click at [447, 61] on p "Options" at bounding box center [443, 56] width 23 height 9
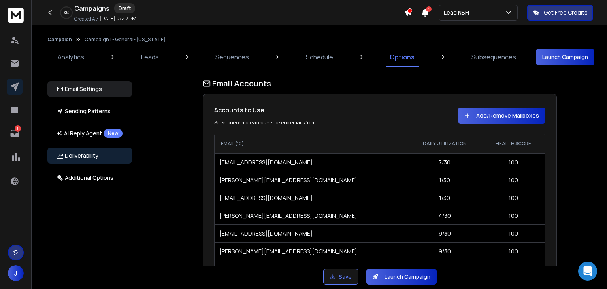
click at [84, 159] on p "Deliverability" at bounding box center [78, 155] width 42 height 8
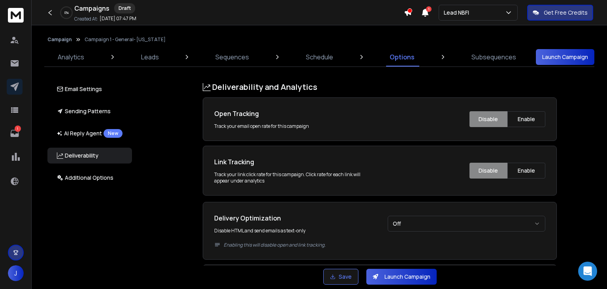
scroll to position [879, 0]
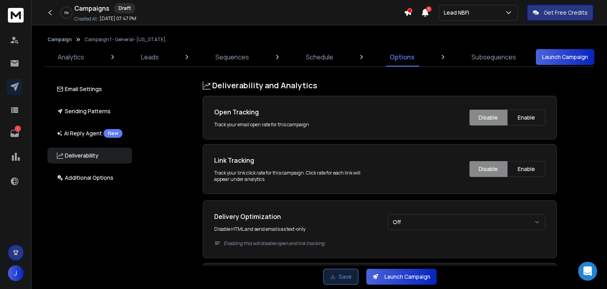
click at [334, 276] on icon "submit" at bounding box center [333, 277] width 6 height 6
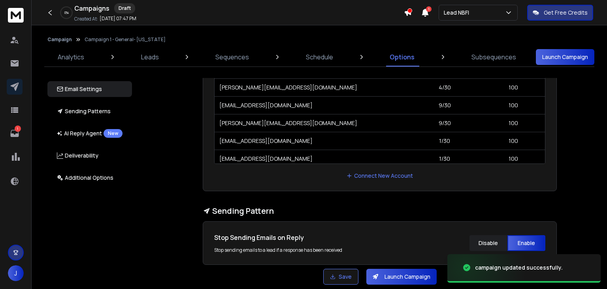
scroll to position [0, 0]
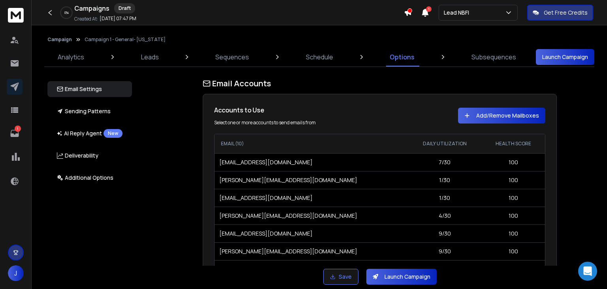
click at [405, 274] on button "Launch Campaign" at bounding box center [401, 276] width 70 height 16
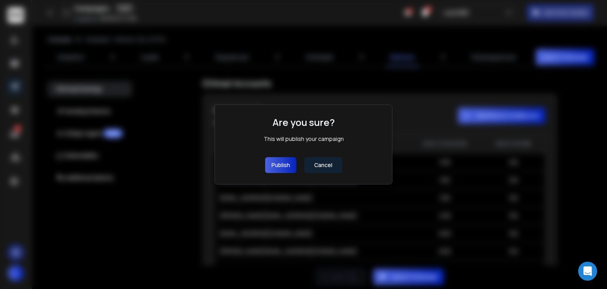
click at [286, 161] on button "Publish" at bounding box center [280, 165] width 31 height 16
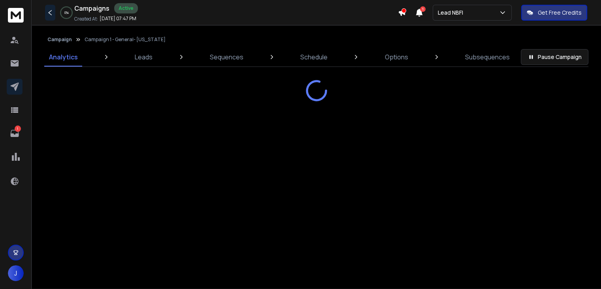
click at [50, 13] on icon at bounding box center [49, 12] width 3 height 5
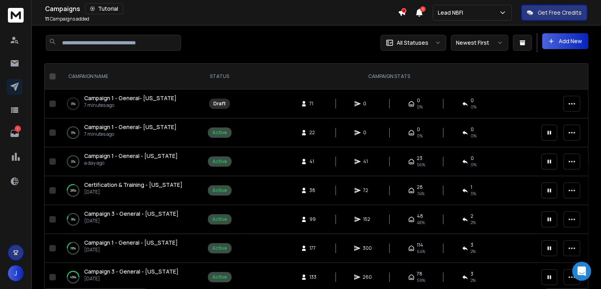
click at [570, 102] on button "button" at bounding box center [572, 104] width 17 height 16
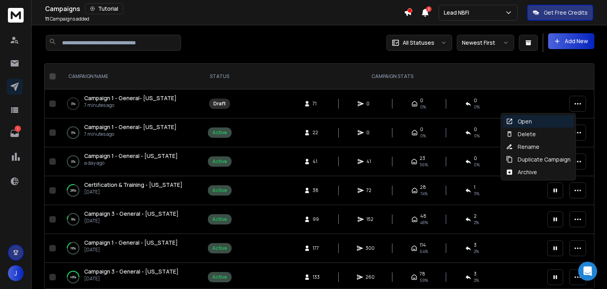
click at [150, 85] on th "CAMPAIGN NAME" at bounding box center [128, 77] width 138 height 26
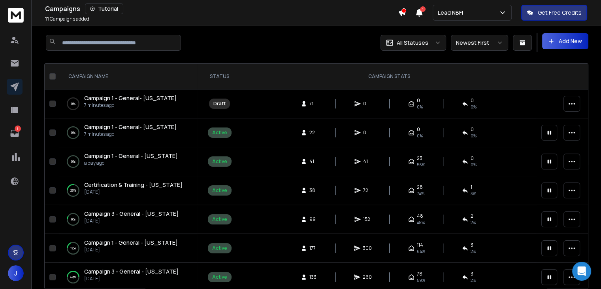
click at [147, 91] on td "0 % Campaign 1 - General- [US_STATE] 7 minutes ago" at bounding box center [128, 103] width 138 height 29
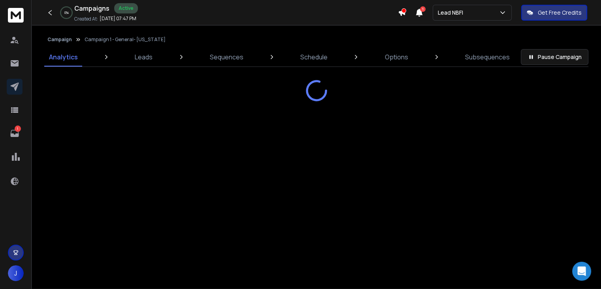
click at [416, 57] on div "Analytics Leads Sequences Schedule Options Subsequences" at bounding box center [279, 56] width 470 height 19
click at [396, 59] on p "Options" at bounding box center [396, 56] width 23 height 9
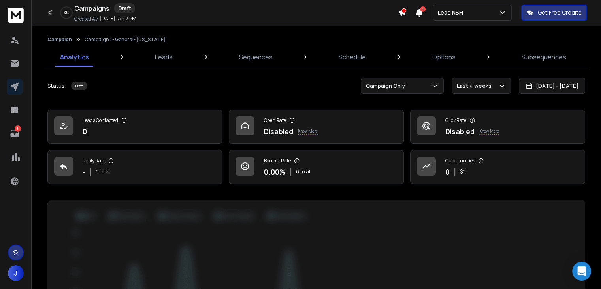
click at [395, 59] on div "Analytics Leads Sequences Schedule Options Subsequences" at bounding box center [313, 56] width 538 height 19
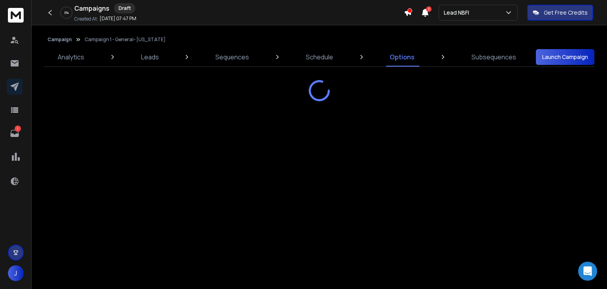
click at [420, 56] on div "Analytics Leads Sequences Schedule Options Subsequences" at bounding box center [286, 56] width 485 height 19
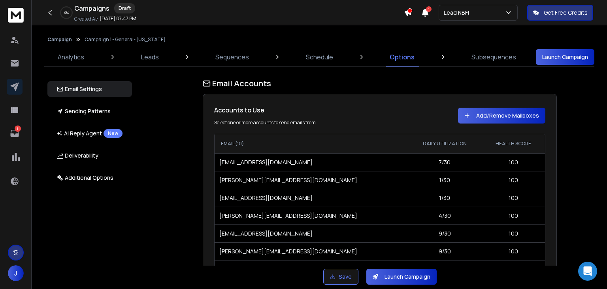
scroll to position [40, 0]
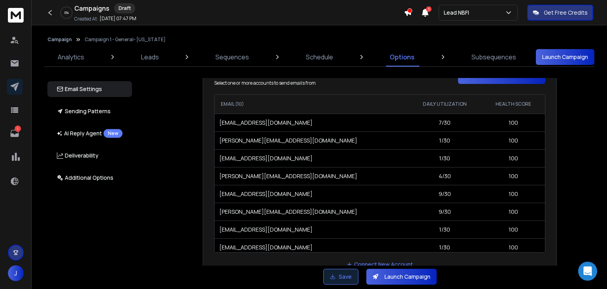
click at [338, 282] on button "Save" at bounding box center [340, 276] width 35 height 16
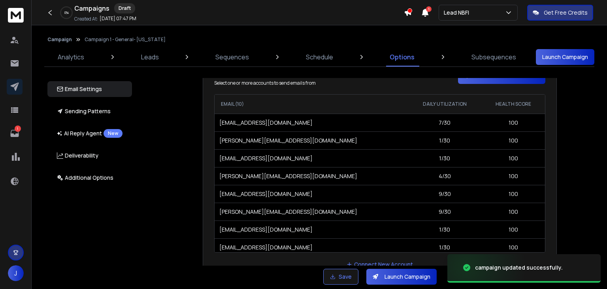
click at [395, 281] on button "Launch Campaign" at bounding box center [401, 276] width 70 height 16
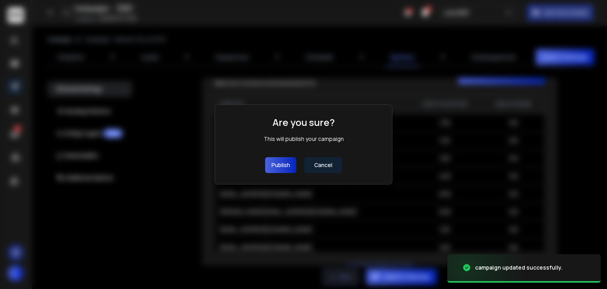
click at [289, 162] on button "Publish" at bounding box center [280, 165] width 31 height 16
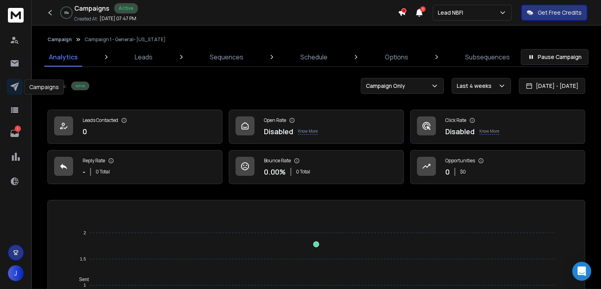
click at [14, 93] on link at bounding box center [15, 87] width 16 height 16
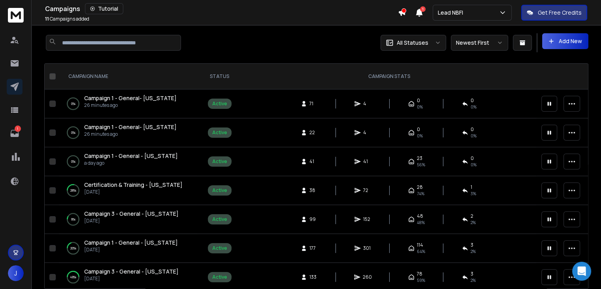
click at [262, 56] on div "Campaigns 11 Campaigns Added All Statuses Newest First Add New CAMPAIGN NAME ST…" at bounding box center [316, 177] width 544 height 289
click at [568, 102] on icon "button" at bounding box center [572, 104] width 8 height 8
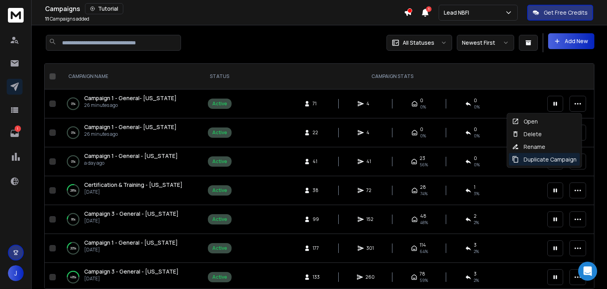
click at [541, 160] on div "Duplicate Campaign" at bounding box center [544, 159] width 65 height 8
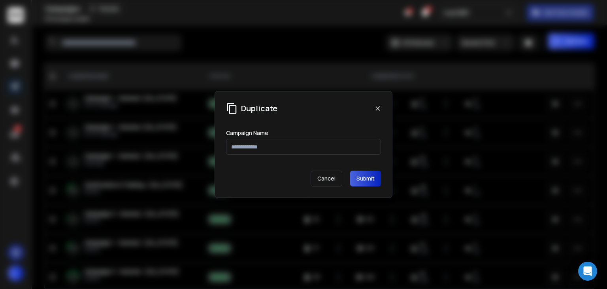
click at [292, 151] on input "text" at bounding box center [303, 147] width 155 height 16
paste input "*"
click at [292, 151] on input "text" at bounding box center [303, 147] width 155 height 16
type input "**********"
click at [376, 106] on icon at bounding box center [378, 108] width 6 height 6
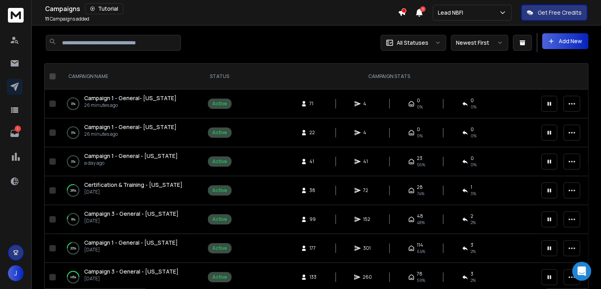
click at [569, 101] on button "button" at bounding box center [572, 104] width 17 height 16
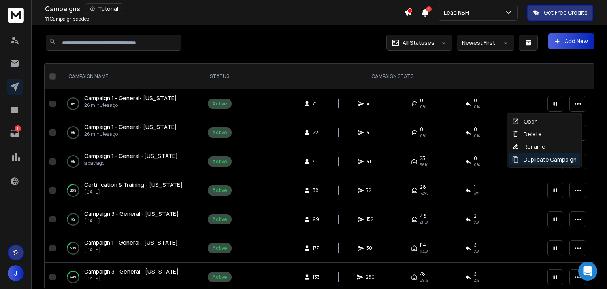
click at [550, 161] on div "Duplicate Campaign" at bounding box center [544, 159] width 65 height 8
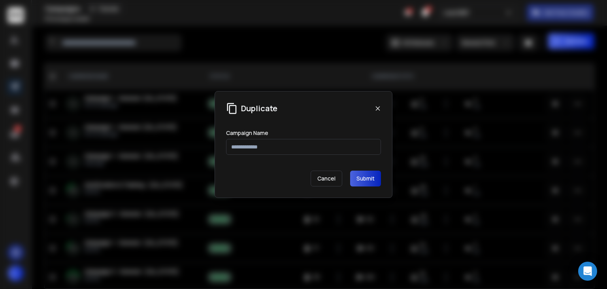
click at [302, 149] on input "text" at bounding box center [303, 147] width 155 height 16
type input "*"
type input "**********"
click at [372, 181] on button "Submit" at bounding box center [365, 178] width 31 height 16
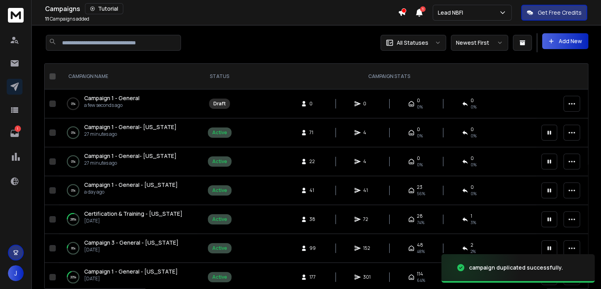
click at [570, 101] on icon "button" at bounding box center [572, 104] width 8 height 8
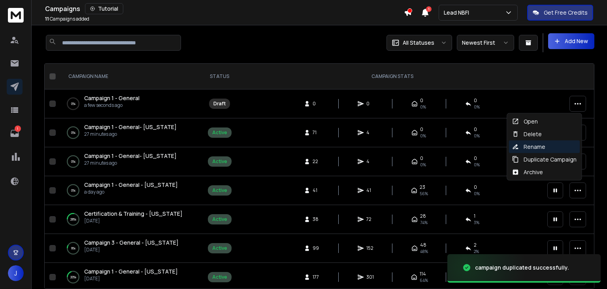
click at [544, 148] on div "Rename" at bounding box center [529, 147] width 34 height 8
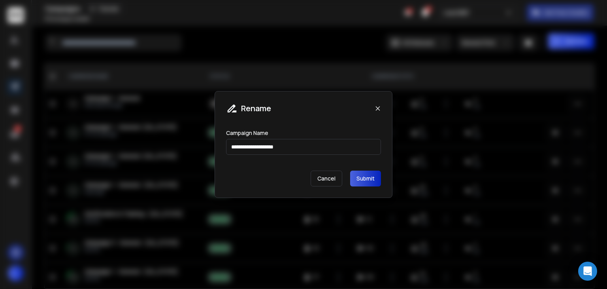
click at [331, 151] on input "**********" at bounding box center [303, 147] width 155 height 16
type input "**********"
click at [361, 177] on button "Submit" at bounding box center [365, 178] width 31 height 16
